Goal: Task Accomplishment & Management: Use online tool/utility

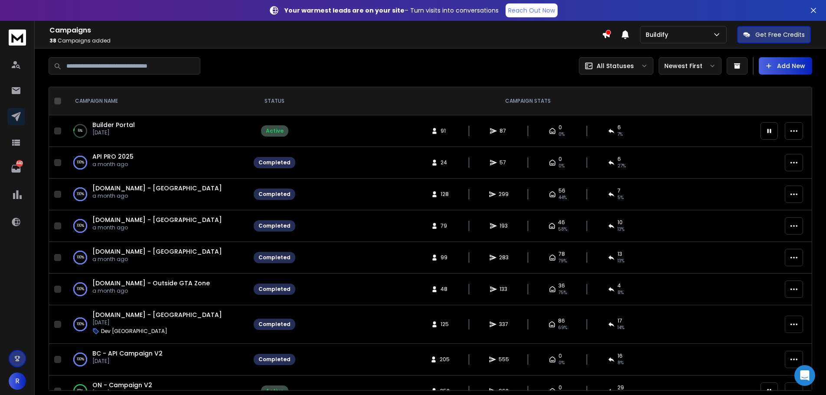
click at [113, 127] on span "Builder Portal" at bounding box center [113, 125] width 43 height 9
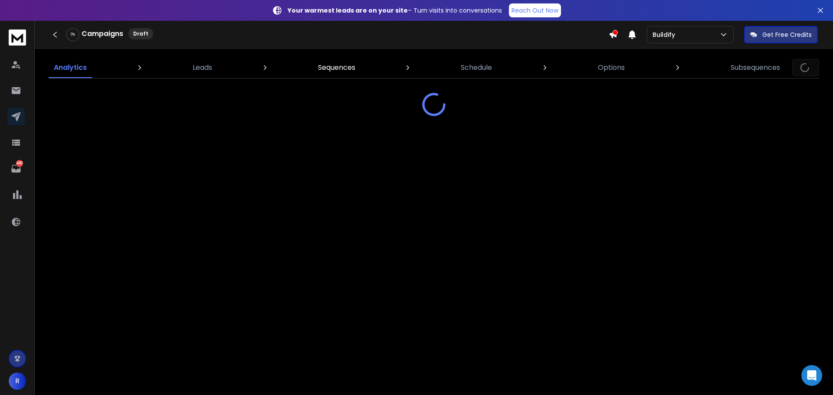
click at [328, 65] on p "Sequences" at bounding box center [336, 67] width 37 height 10
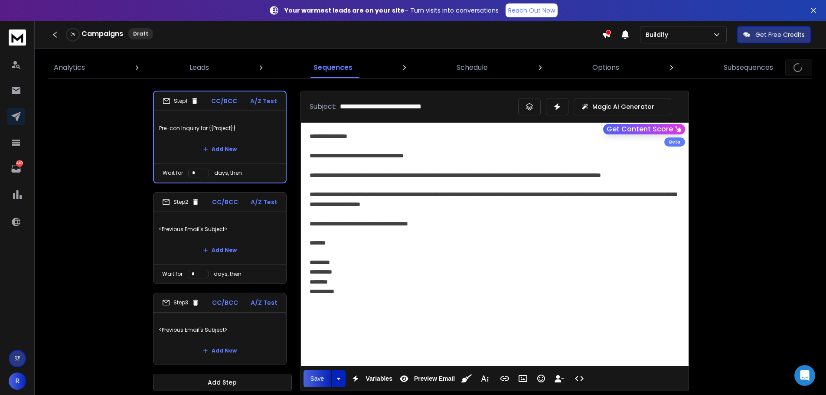
click at [223, 333] on p "<Previous Email's Subject>" at bounding box center [220, 330] width 122 height 24
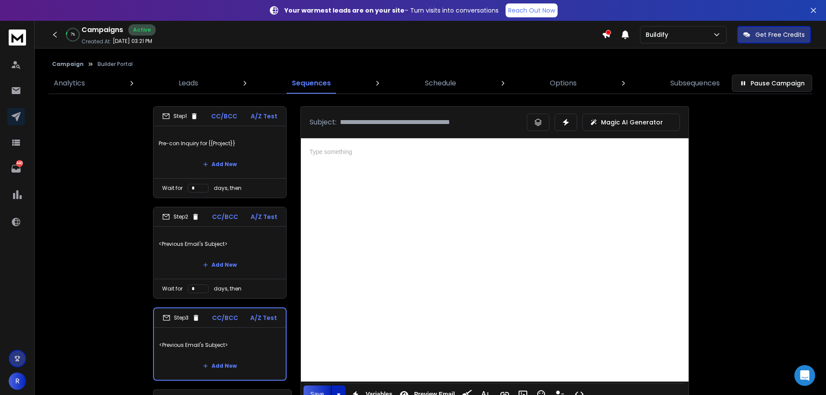
click at [403, 165] on div at bounding box center [495, 256] width 388 height 237
click at [220, 242] on p "<Previous Email's Subject>" at bounding box center [220, 244] width 122 height 24
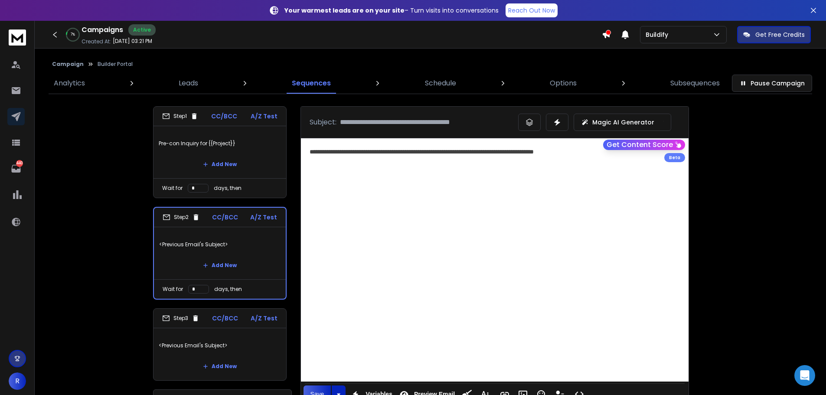
click at [249, 347] on p "<Previous Email's Subject>" at bounding box center [220, 346] width 122 height 24
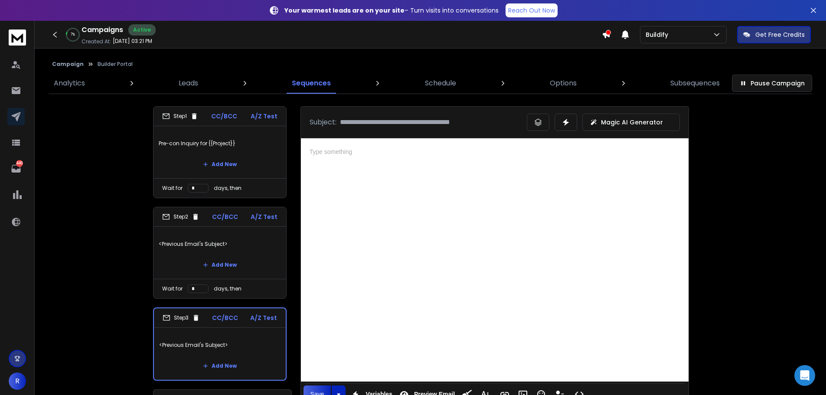
click at [373, 165] on div at bounding box center [495, 256] width 388 height 237
click at [376, 393] on span "Variables" at bounding box center [379, 394] width 30 height 7
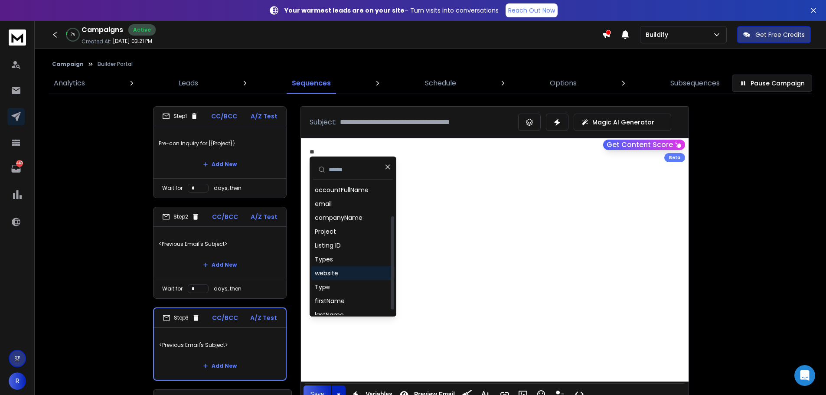
scroll to position [50, 0]
click at [334, 290] on div "firstName" at bounding box center [330, 294] width 30 height 9
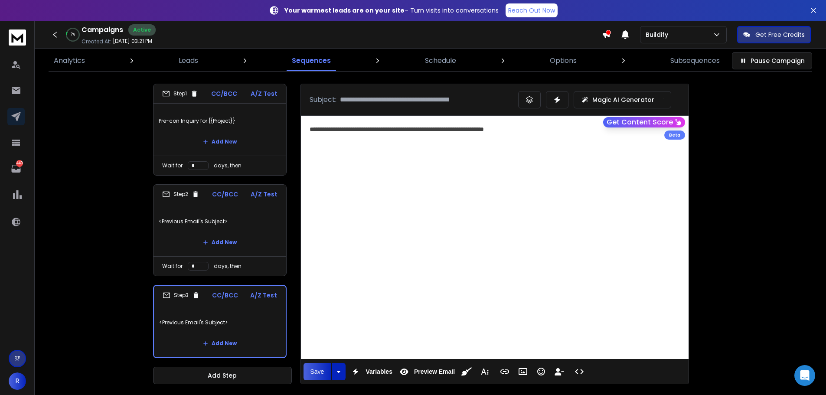
scroll to position [24, 0]
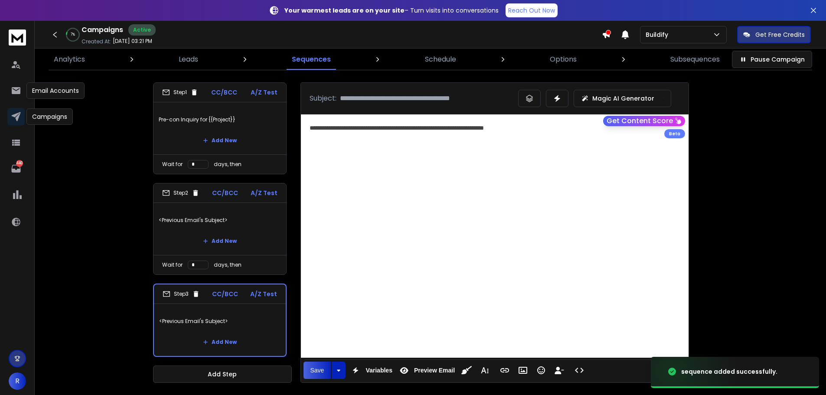
click at [10, 116] on link at bounding box center [15, 116] width 17 height 17
